Goal: Task Accomplishment & Management: Use online tool/utility

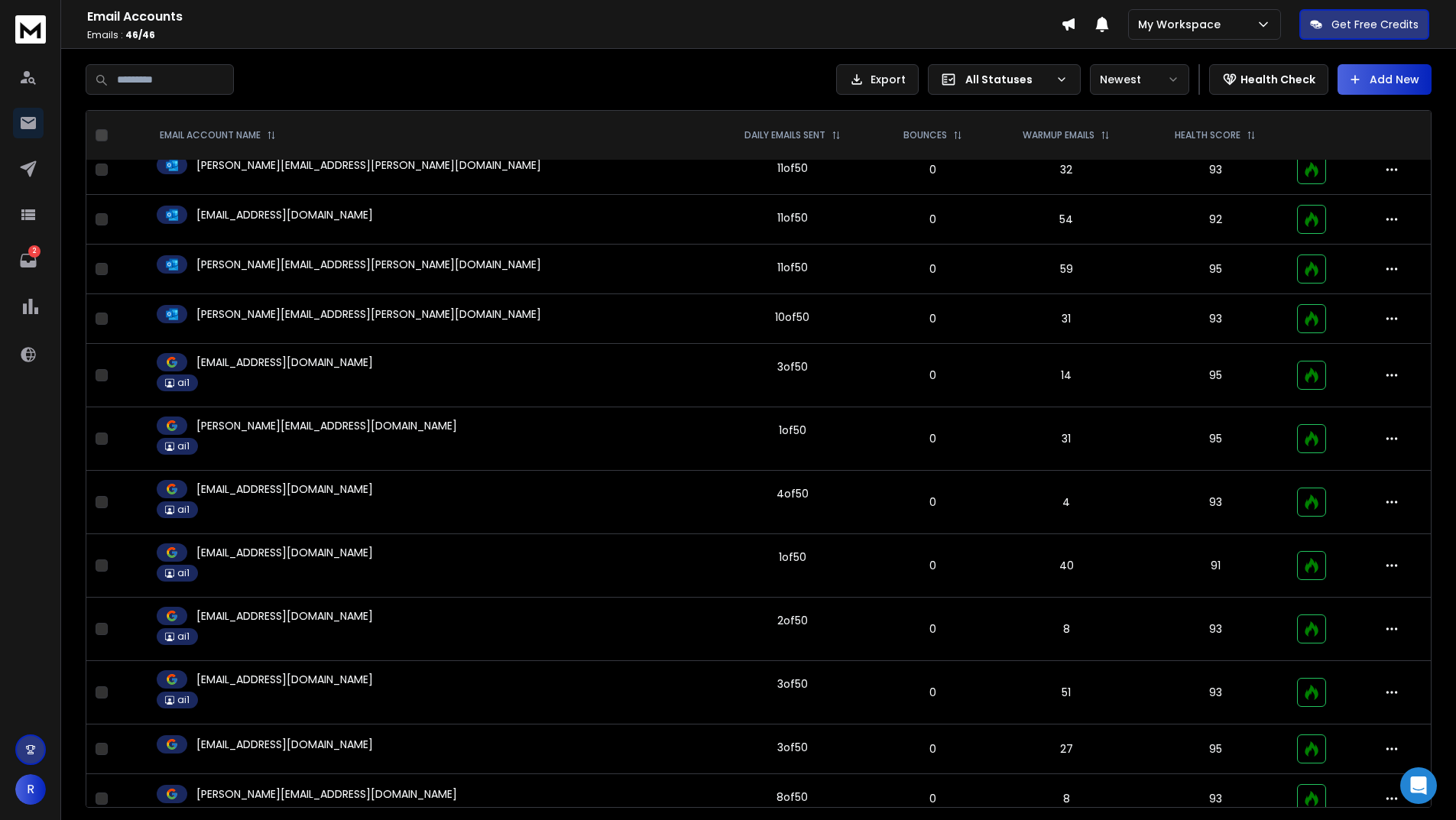
scroll to position [1760, 0]
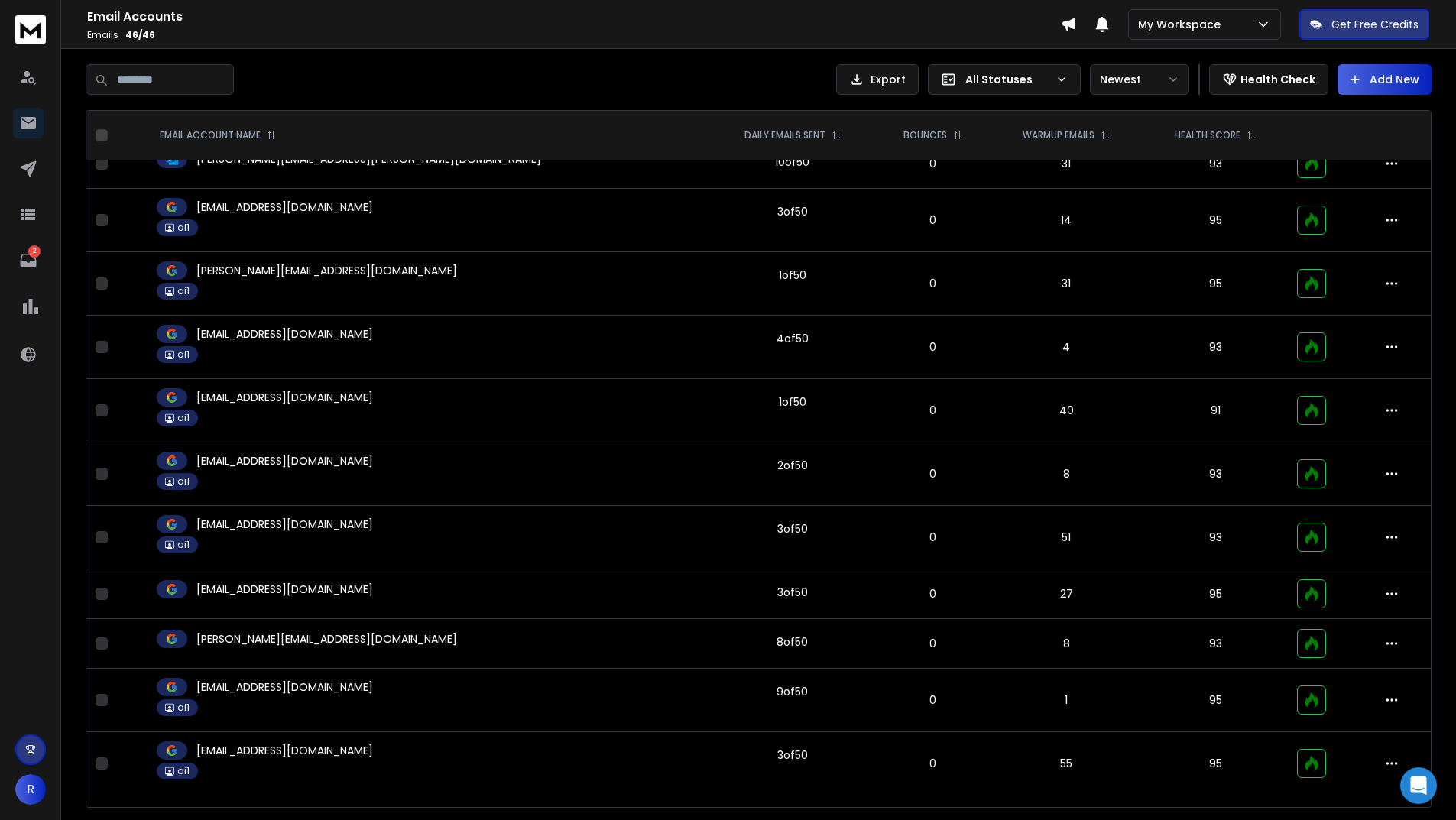
click at [514, 623] on td "louisa.liapi@tech-support-blockchain.com" at bounding box center [428, 643] width 562 height 49
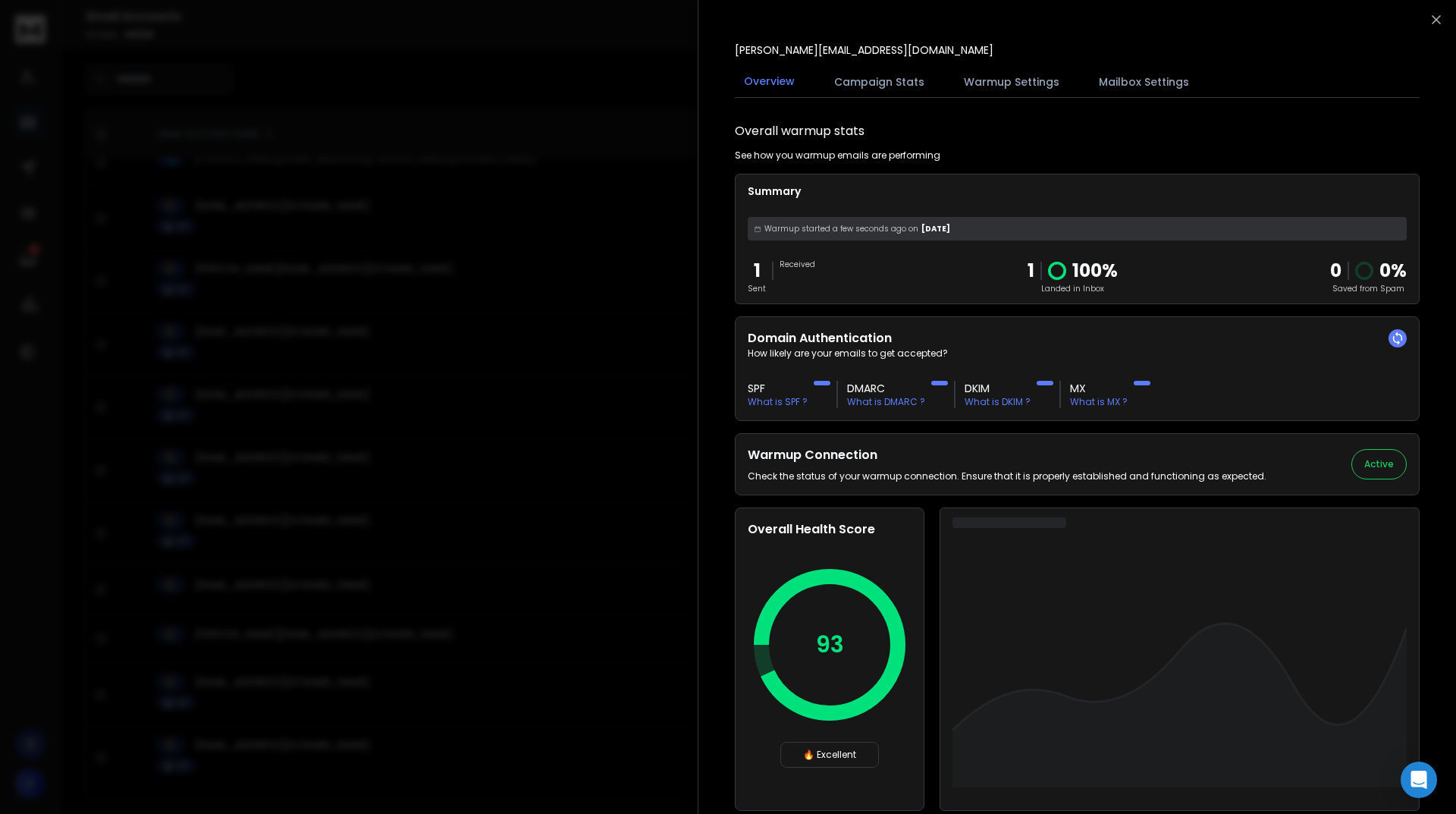
click at [552, 512] on div at bounding box center [728, 407] width 1456 height 814
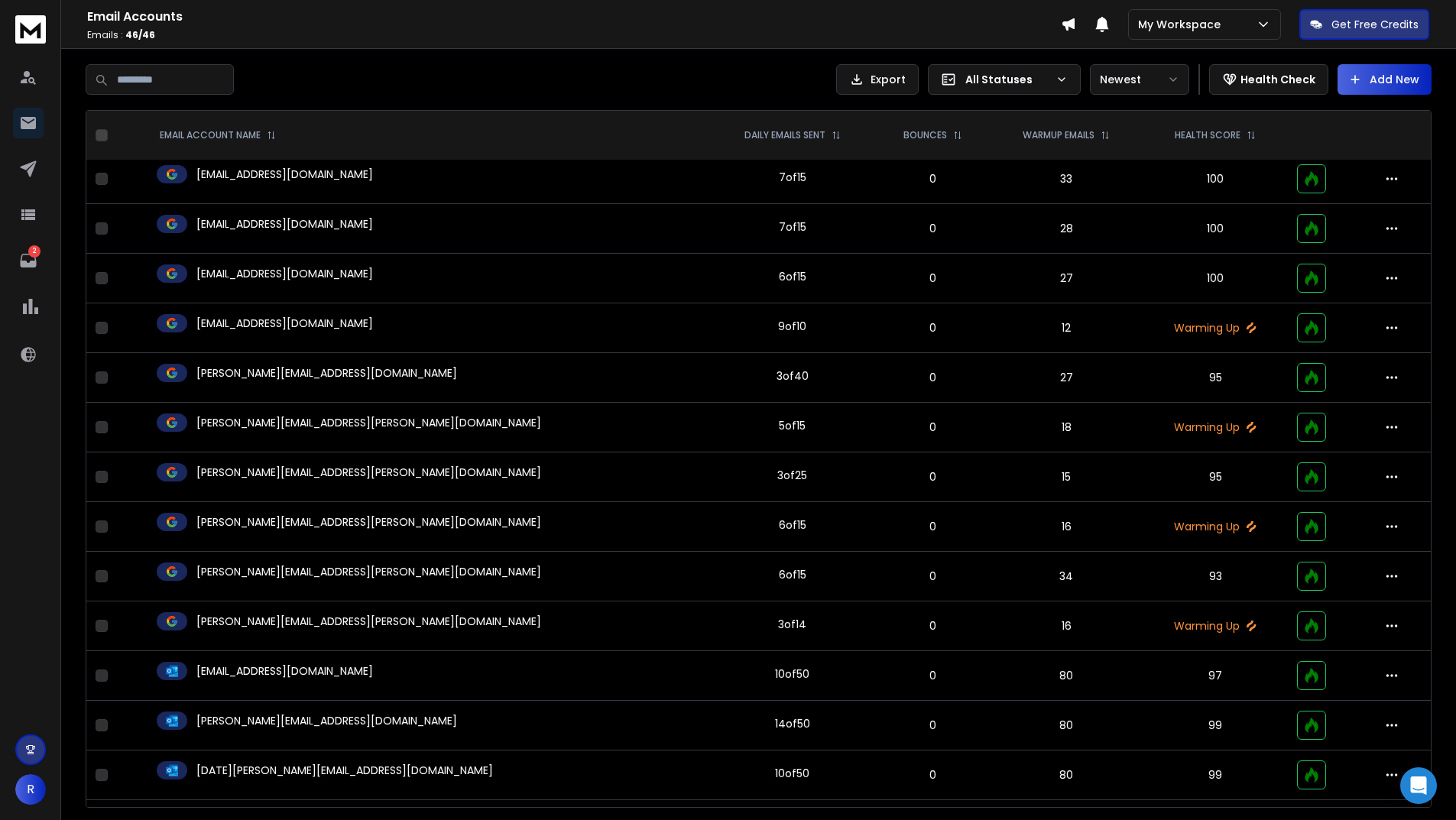
scroll to position [0, 0]
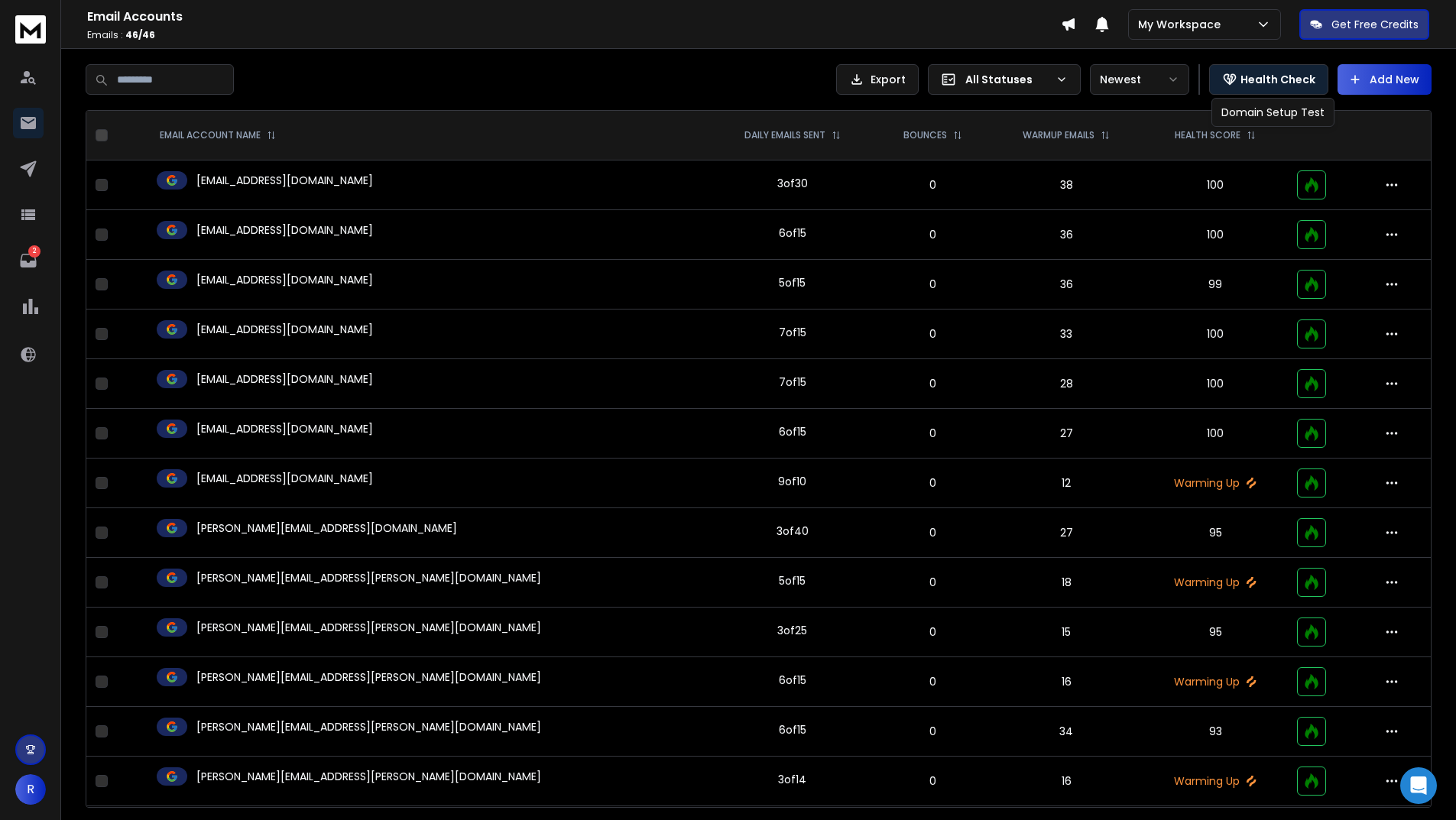
click at [1256, 88] on button "Health Check" at bounding box center [1268, 79] width 119 height 30
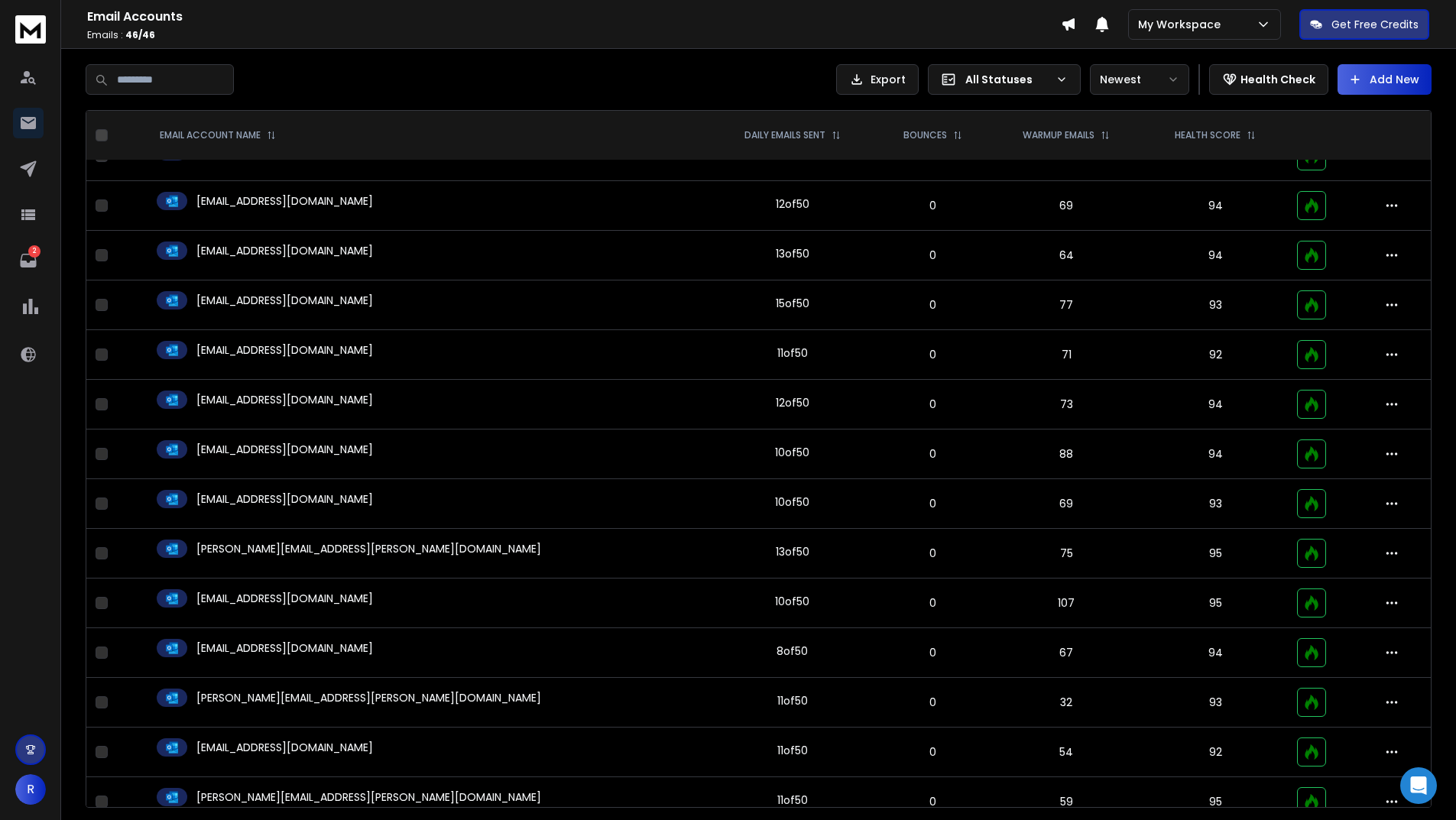
scroll to position [384, 0]
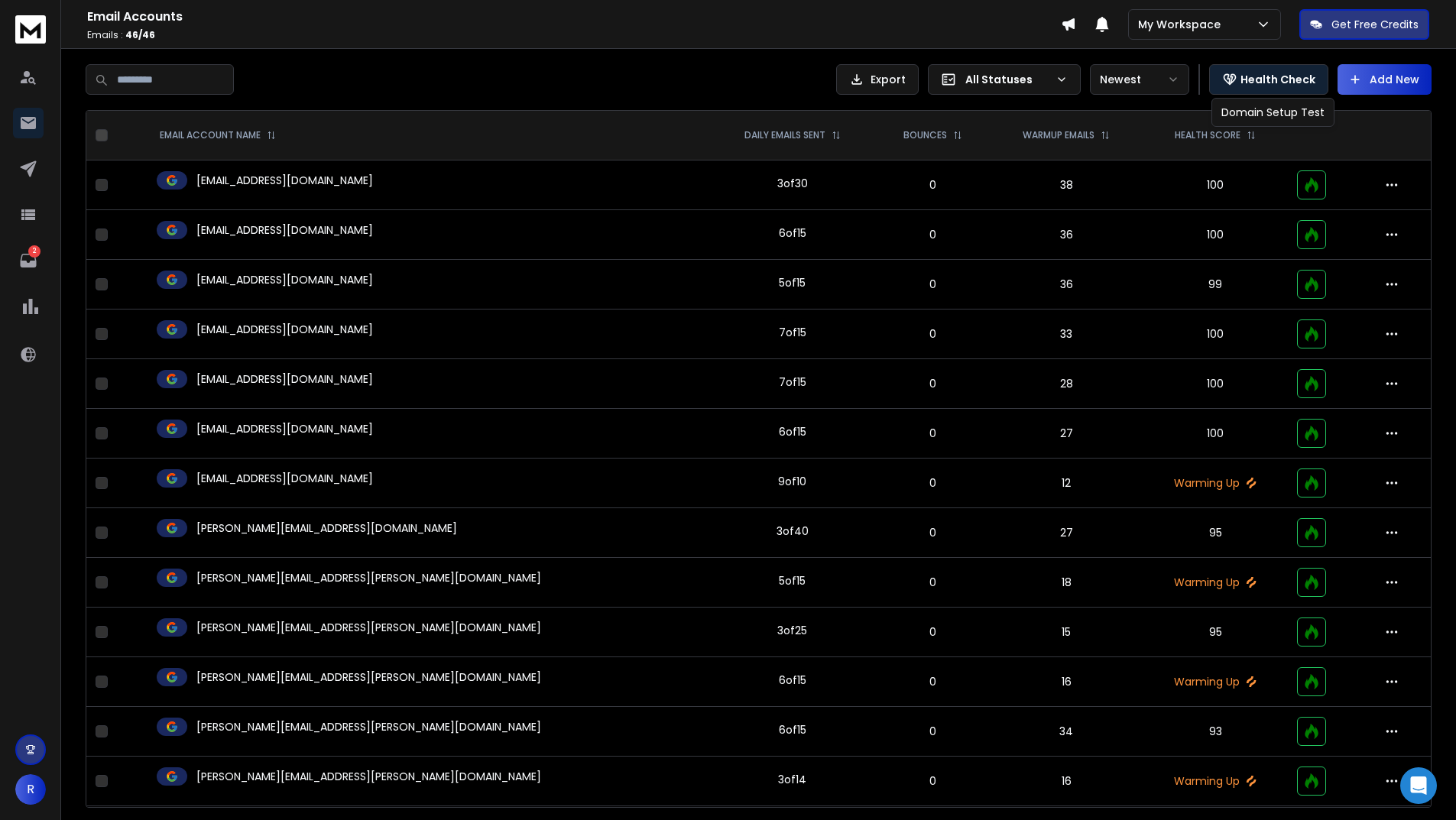
drag, startPoint x: 1299, startPoint y: 80, endPoint x: 1294, endPoint y: 65, distance: 15.8
click at [1298, 80] on p "Health Check" at bounding box center [1278, 80] width 75 height 16
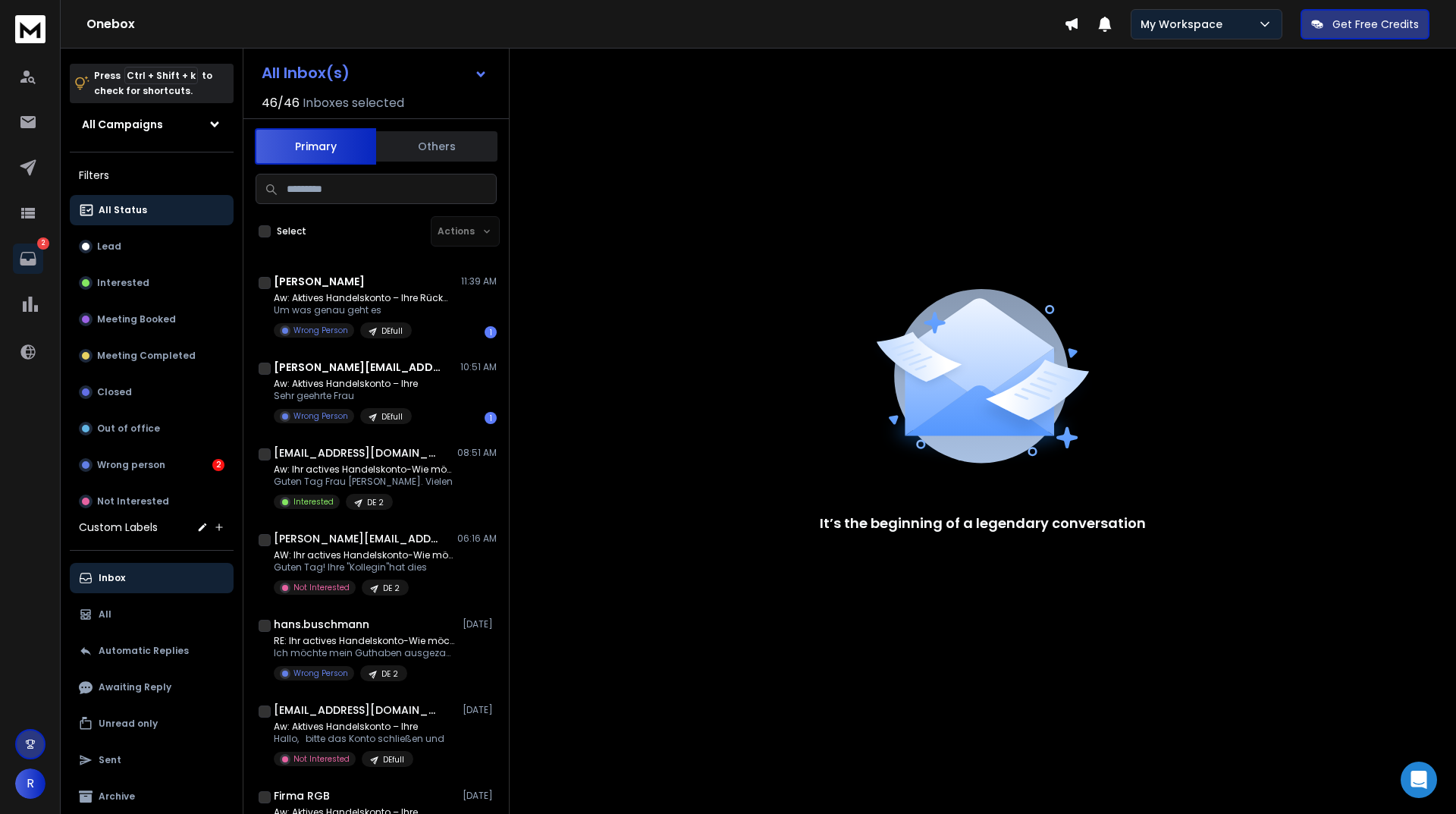
click at [1189, 33] on button "My Workspace" at bounding box center [1207, 24] width 152 height 30
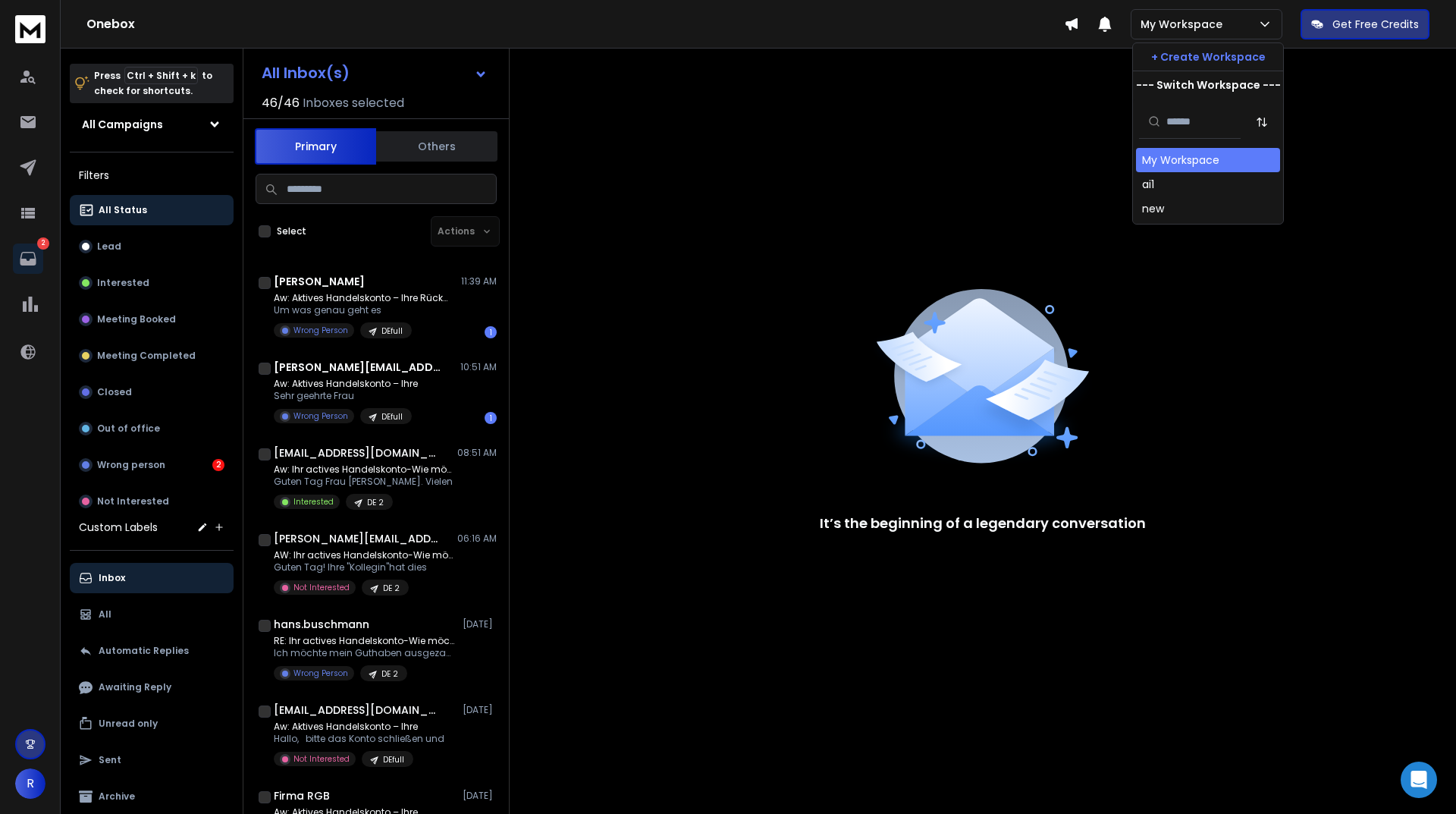
click at [986, 84] on div "It’s the beginning of a legendary conversation" at bounding box center [983, 394] width 947 height 692
